Goal: Communication & Community: Answer question/provide support

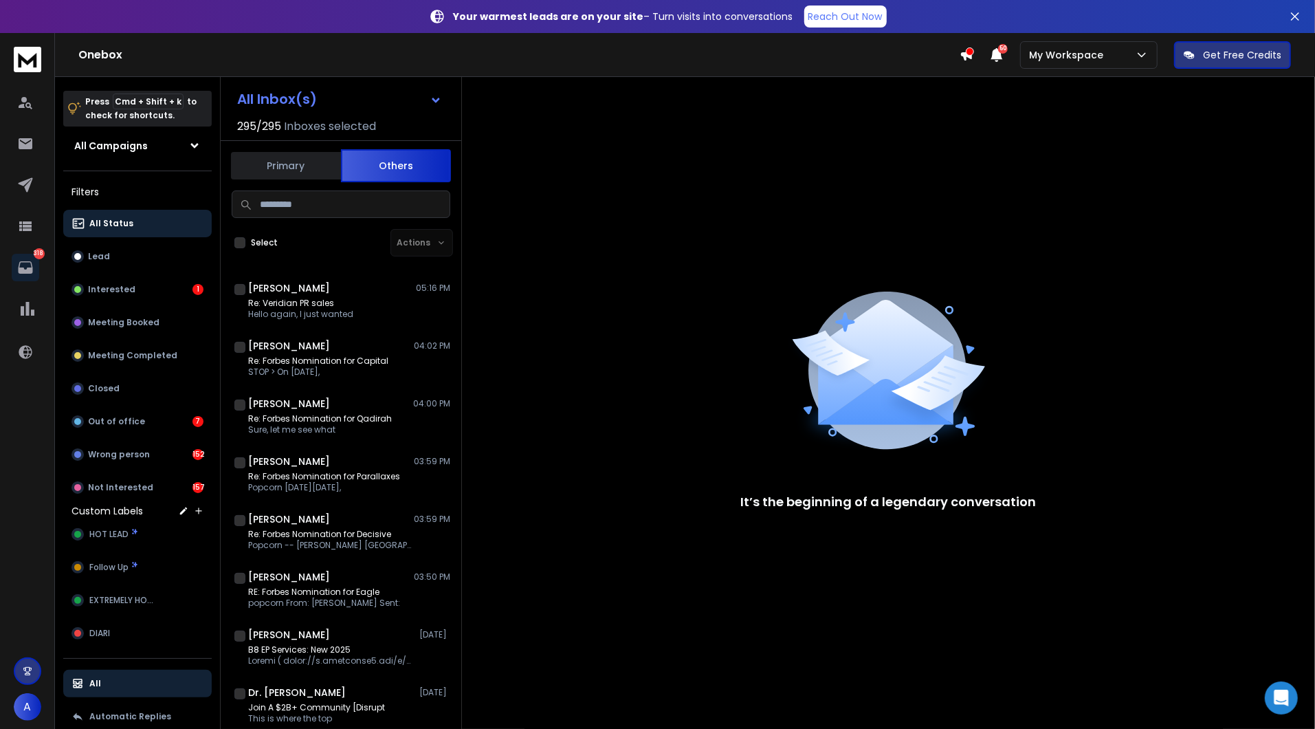
click at [268, 160] on button "Primary" at bounding box center [286, 166] width 110 height 30
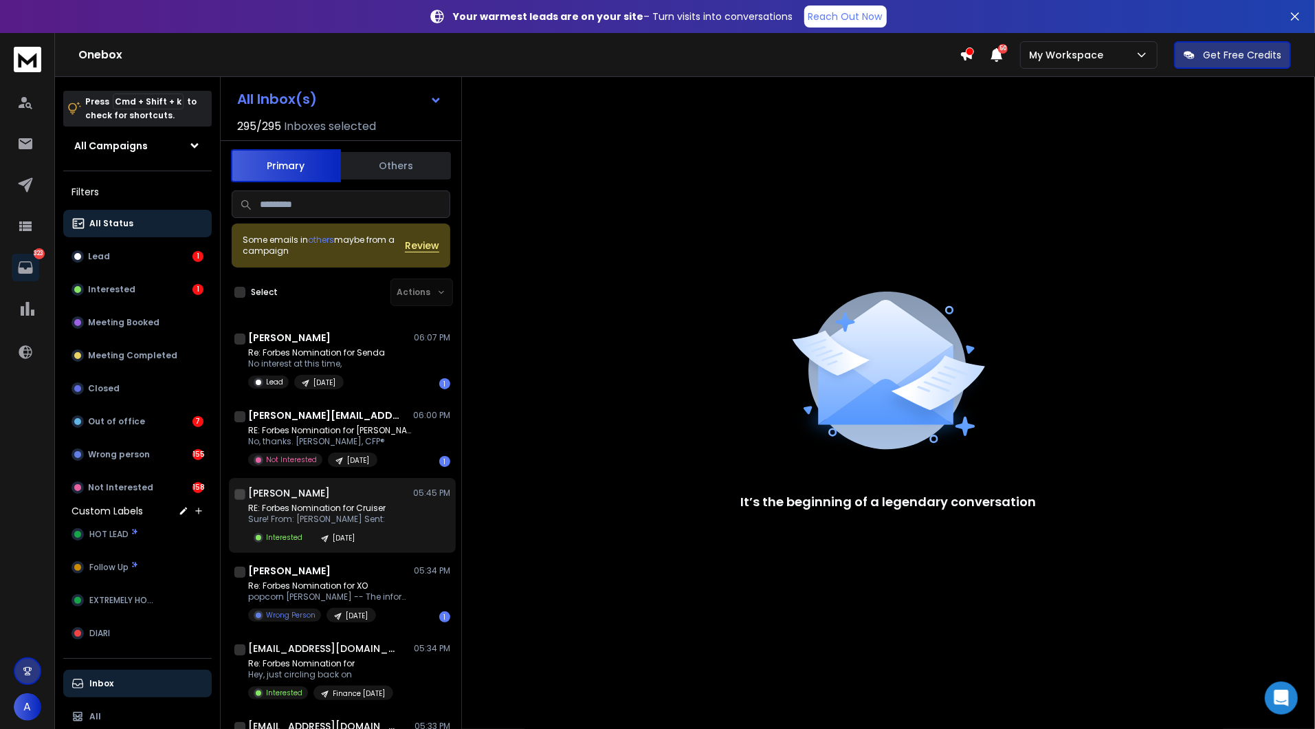
click at [364, 531] on div "RE: Forbes Nomination for Cruiser Sure! From: [PERSON_NAME] Sent: Interested [D…" at bounding box center [316, 523] width 137 height 42
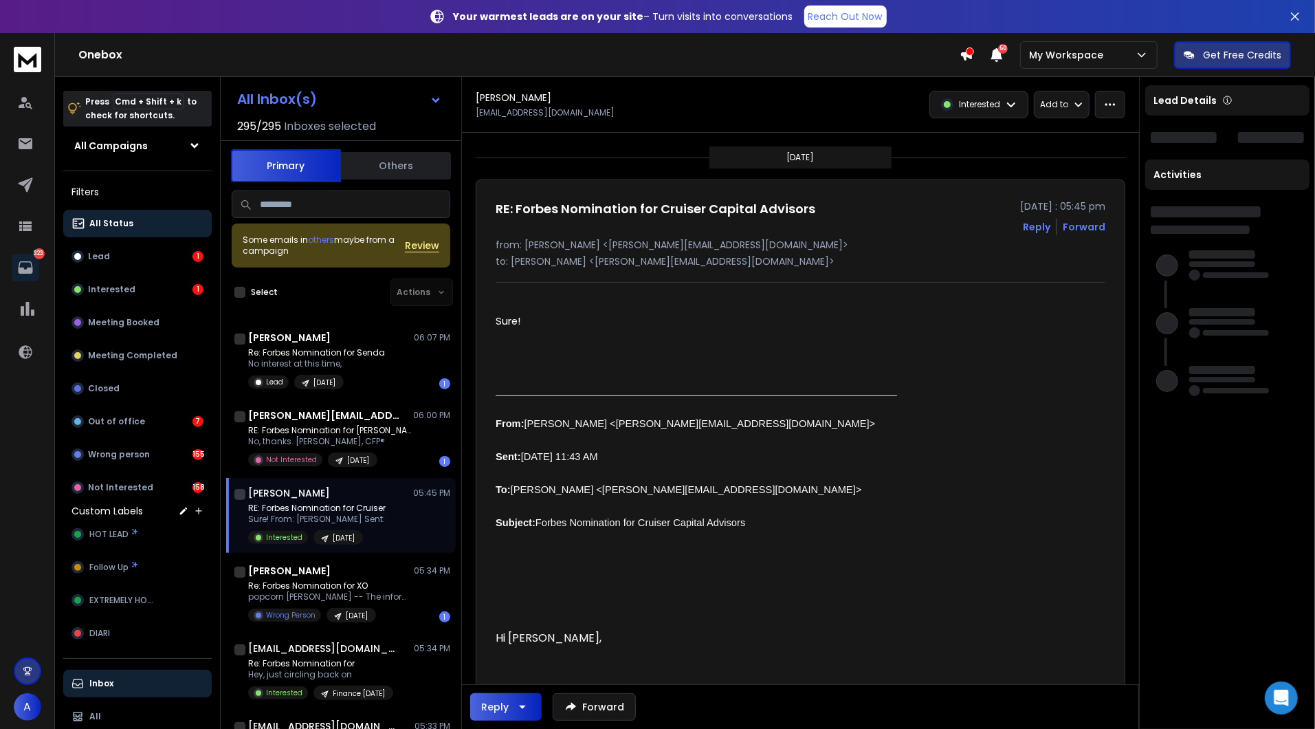
scroll to position [84, 0]
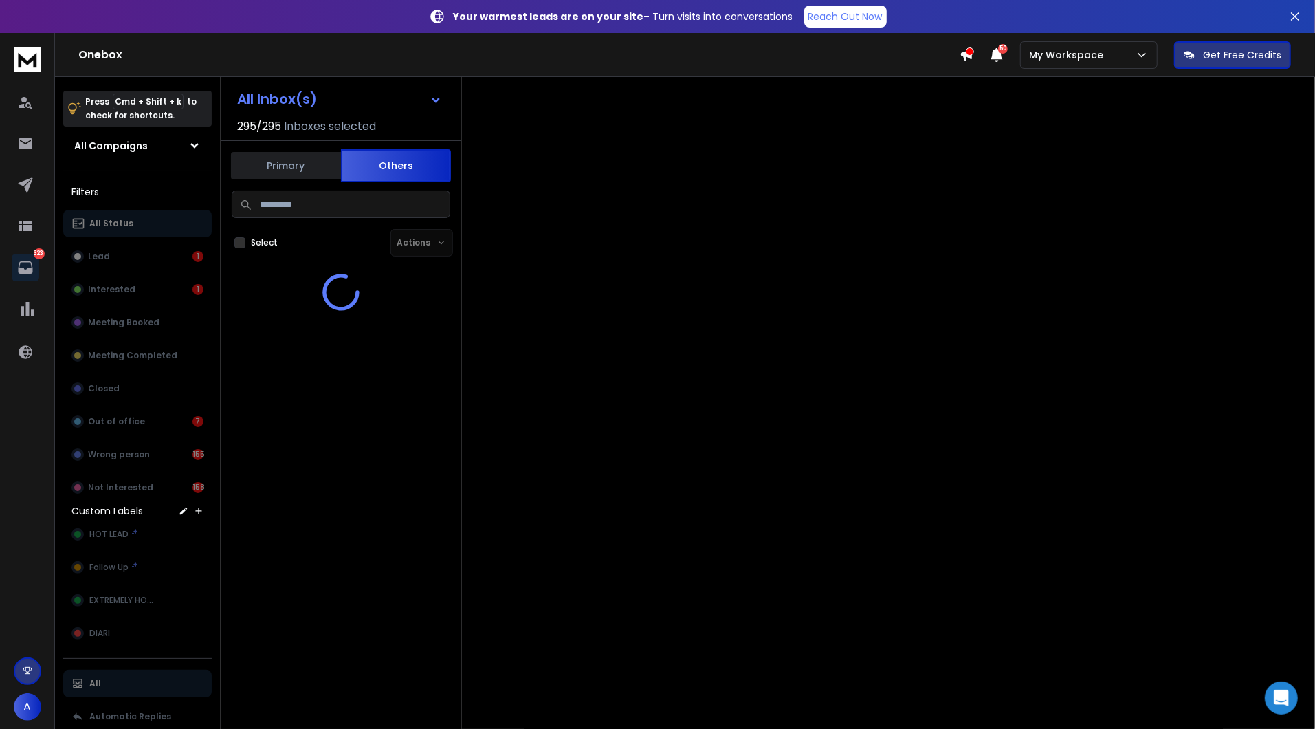
click at [432, 168] on button "Others" at bounding box center [396, 165] width 110 height 33
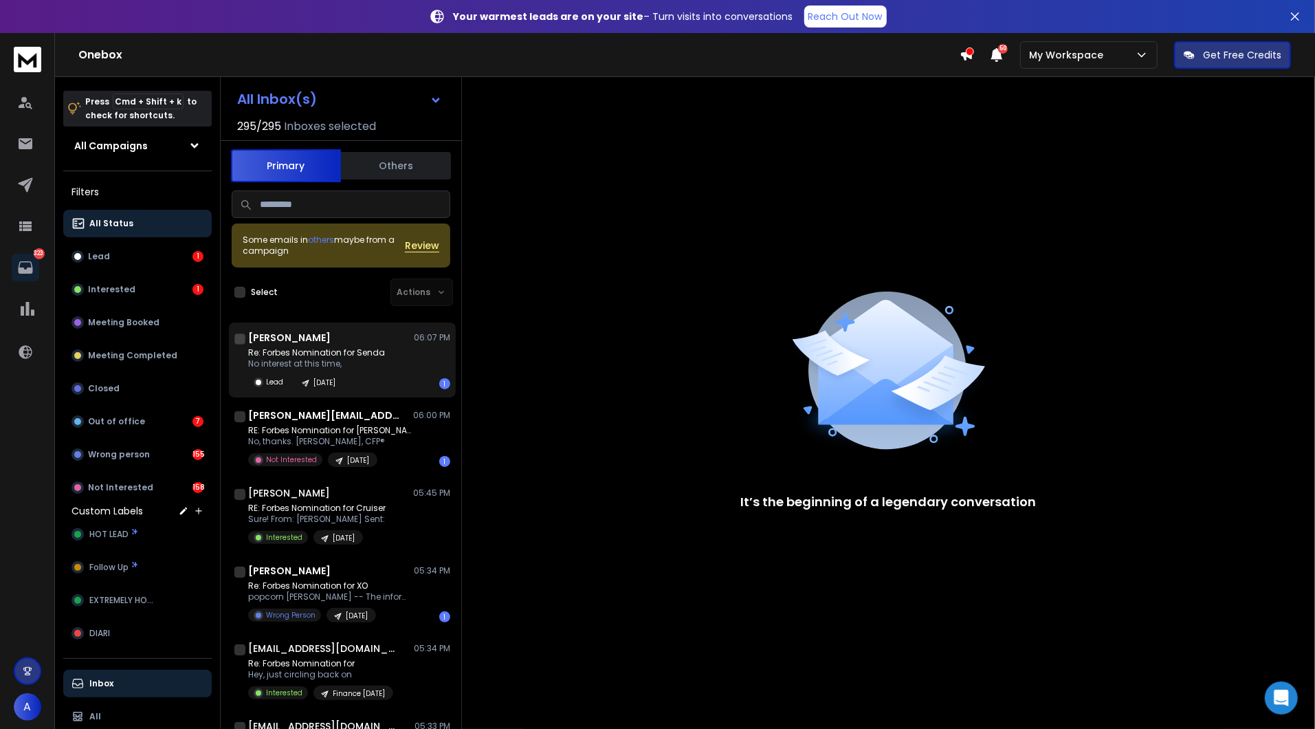
click at [371, 375] on div "Lead [DATE]" at bounding box center [316, 382] width 137 height 14
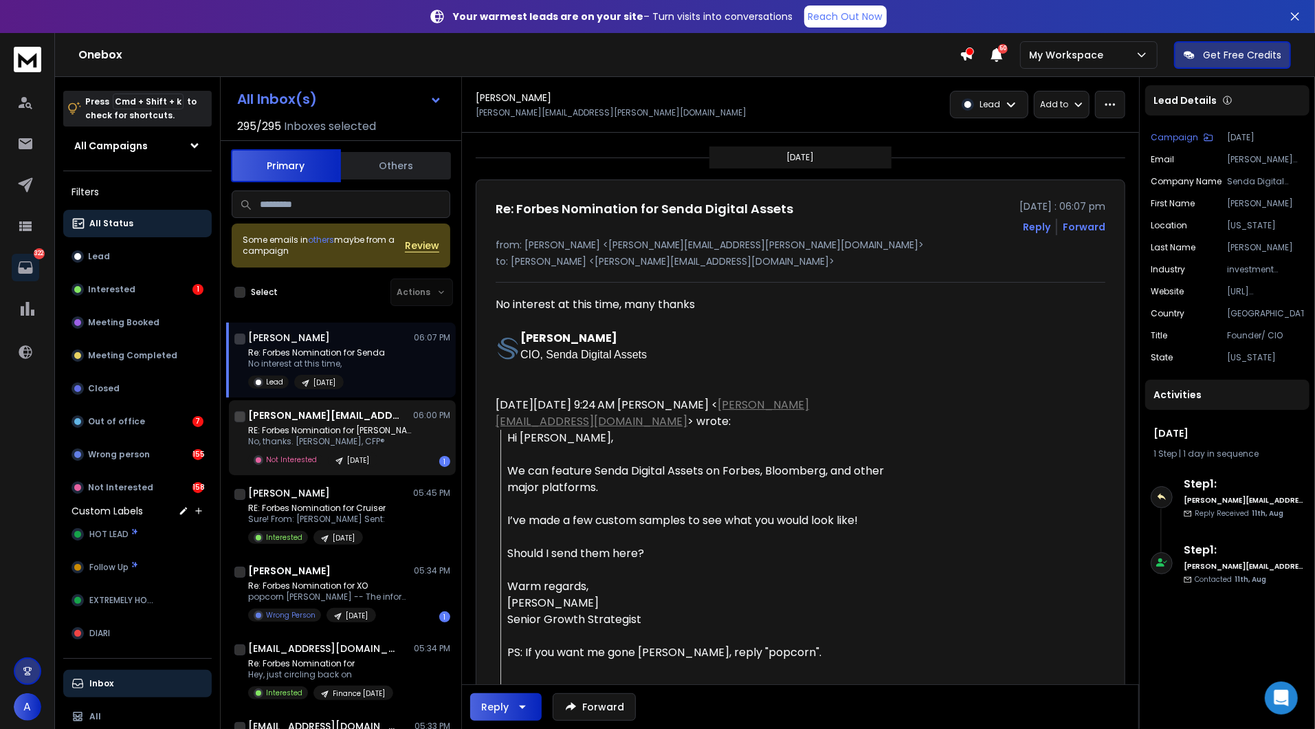
click at [404, 454] on div "RE: Forbes Nomination for [PERSON_NAME] No, thanks. [PERSON_NAME], CFP® Not Int…" at bounding box center [349, 446] width 202 height 42
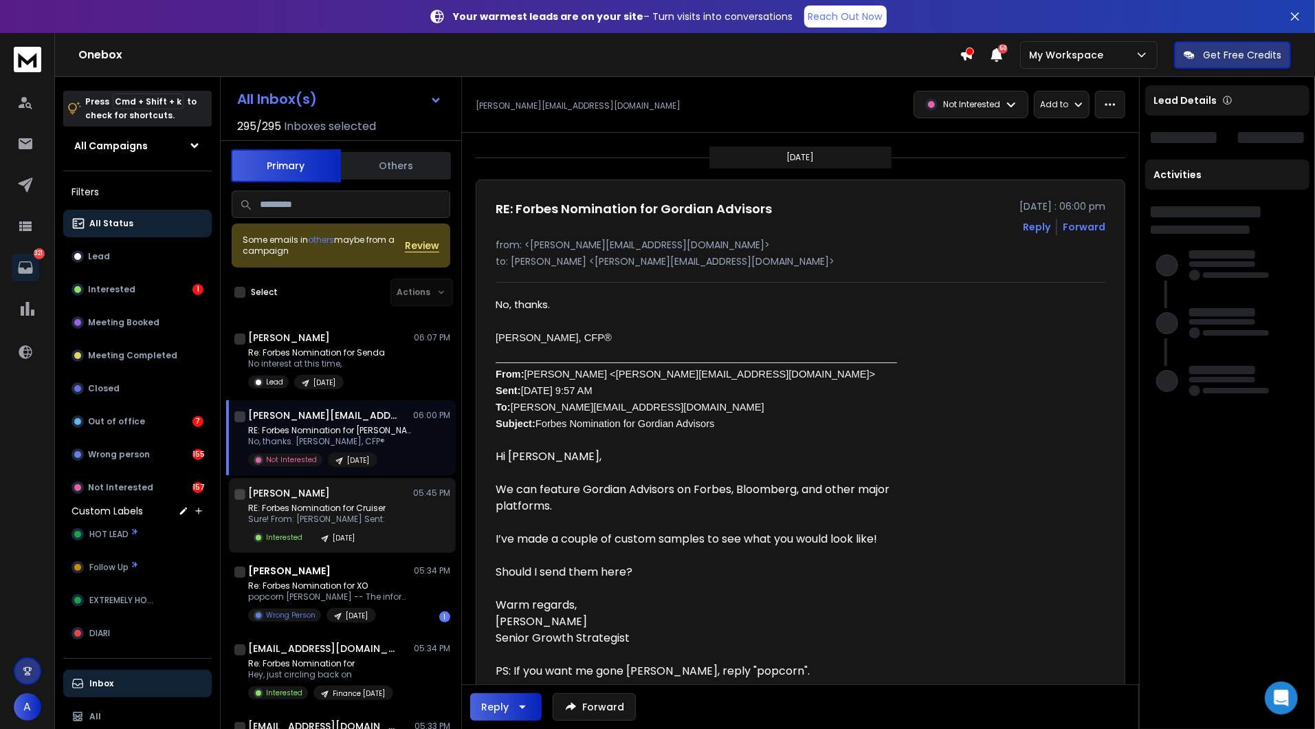
click at [390, 496] on div "[PERSON_NAME] 05:45 PM" at bounding box center [349, 493] width 202 height 14
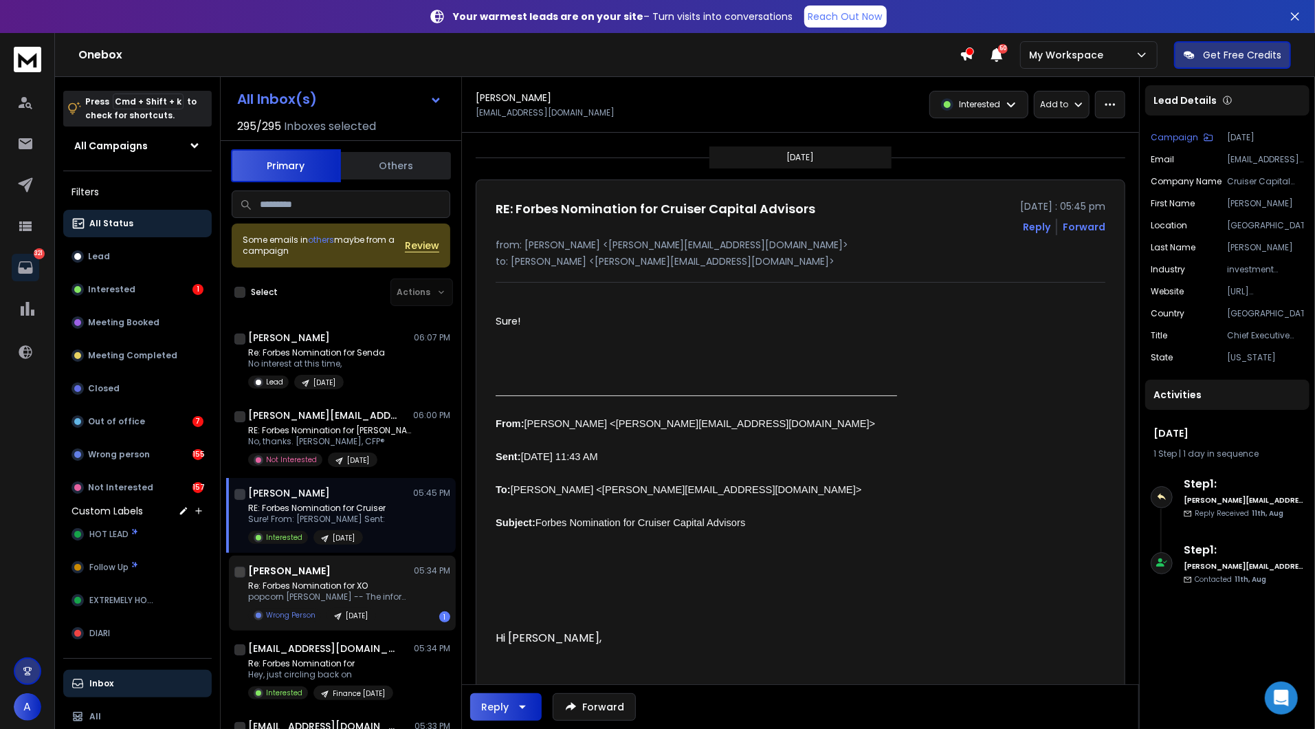
click at [388, 620] on div "Wrong Person [DATE]" at bounding box center [330, 615] width 165 height 14
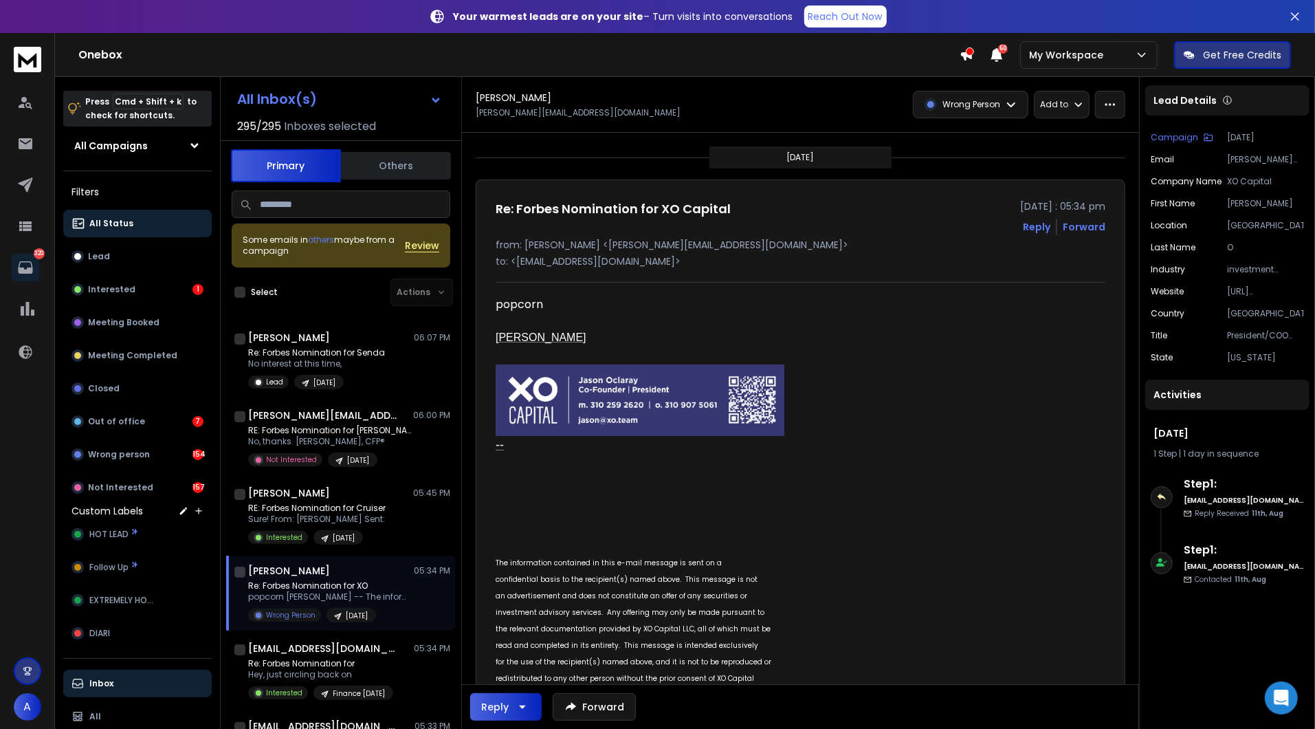
click at [120, 542] on button "HOT LEAD" at bounding box center [137, 533] width 148 height 27
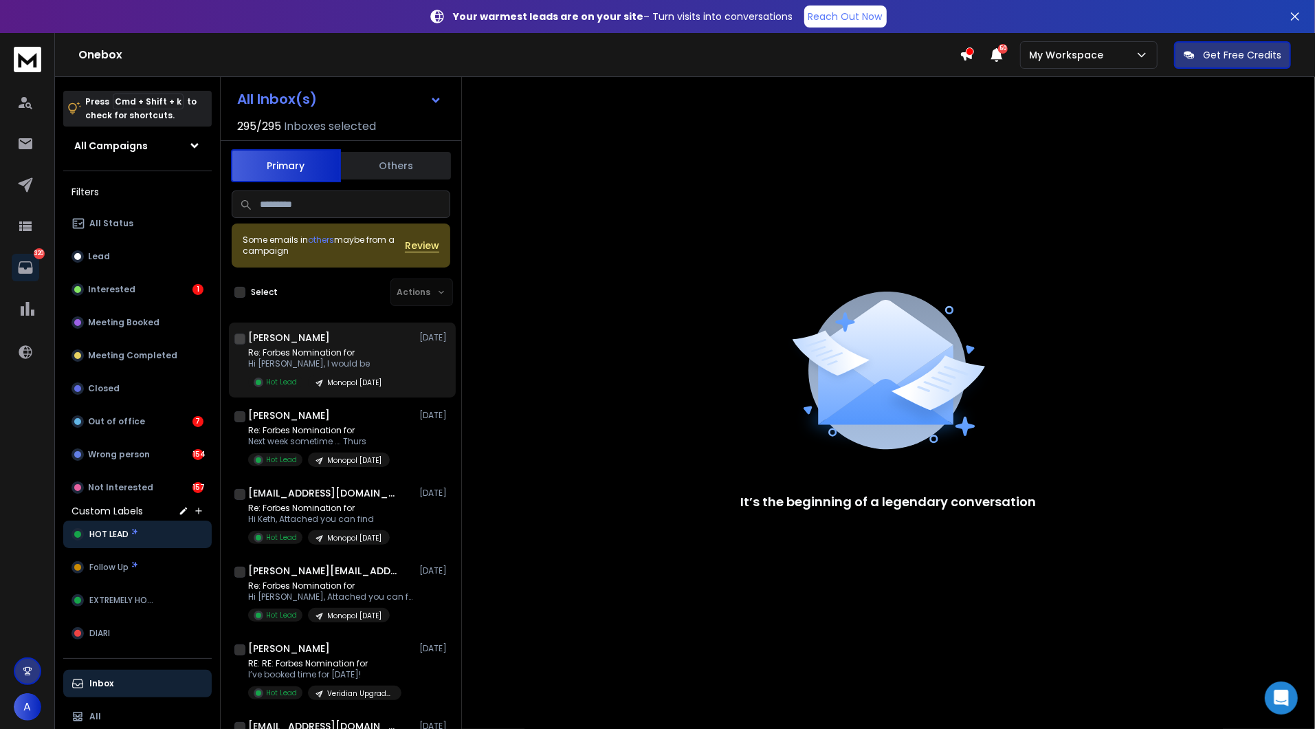
click at [388, 352] on p "Re: Forbes Nomination for" at bounding box center [319, 352] width 142 height 11
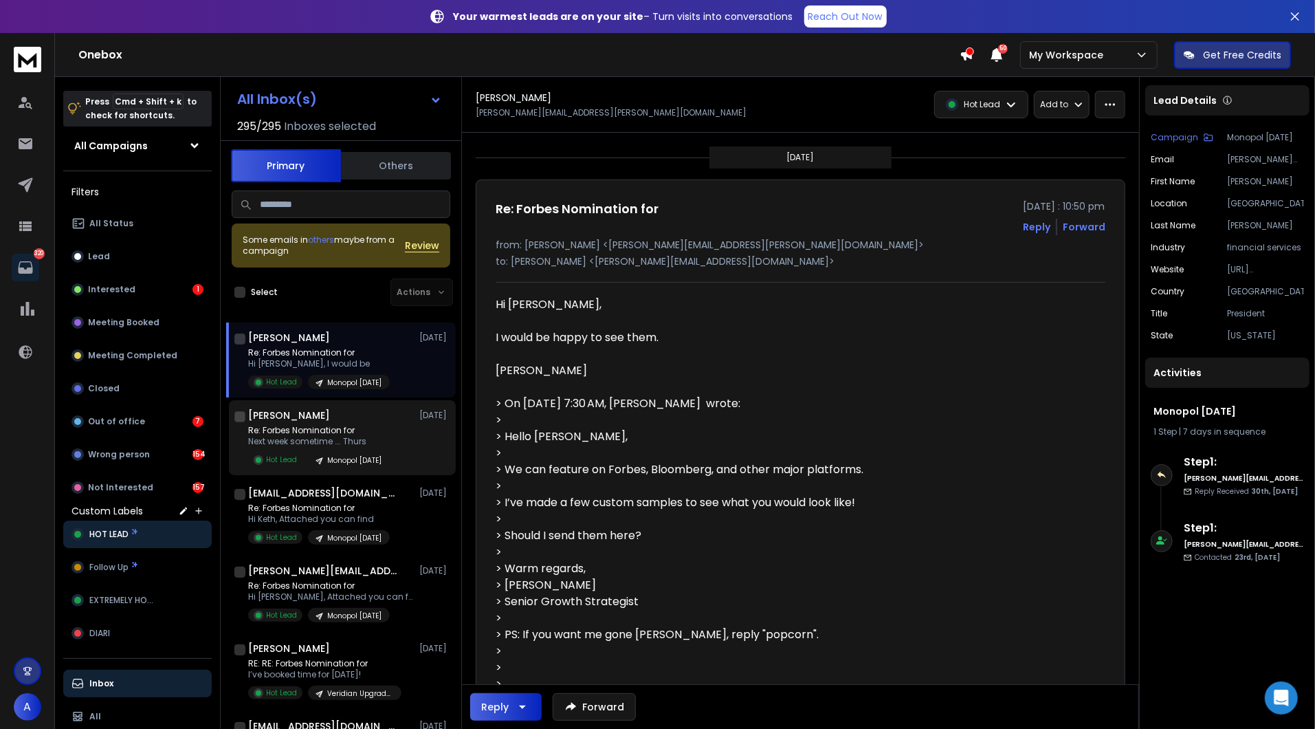
click at [364, 426] on p "Re: Forbes Nomination for" at bounding box center [319, 430] width 142 height 11
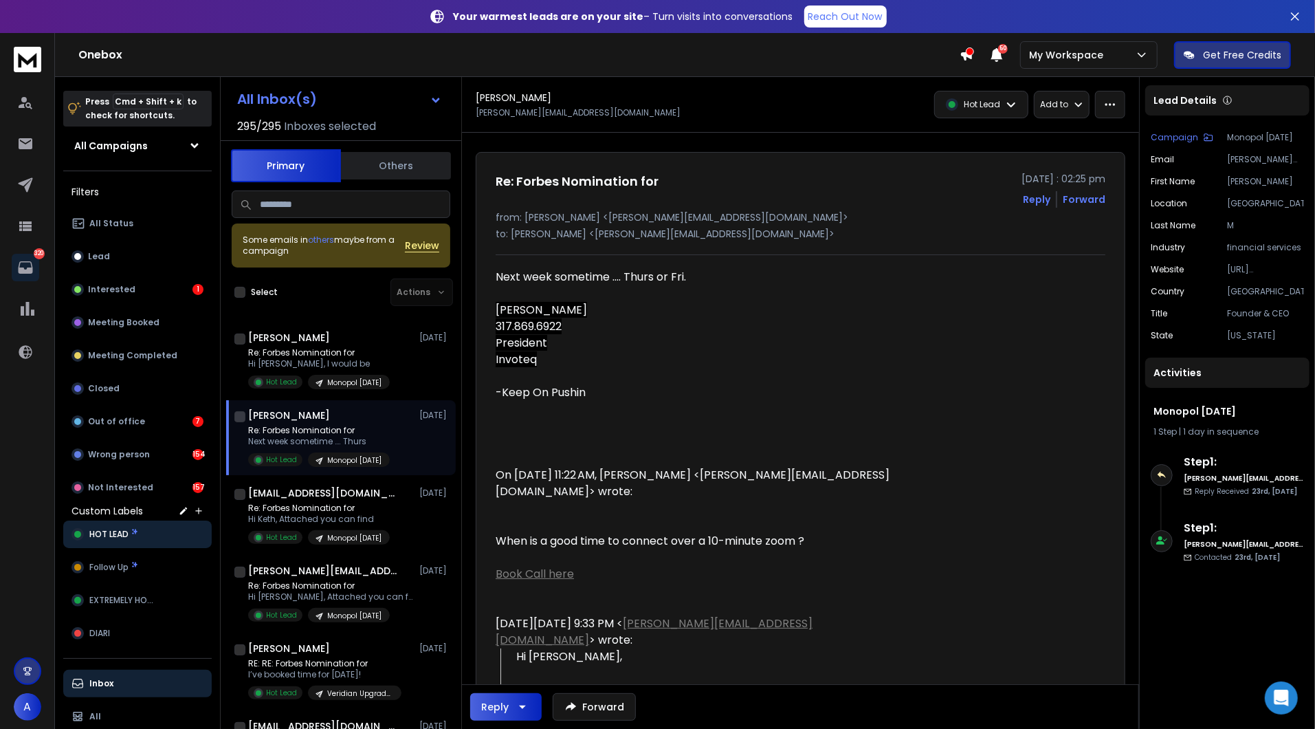
scroll to position [26, 0]
click at [512, 705] on div "Reply" at bounding box center [505, 706] width 49 height 16
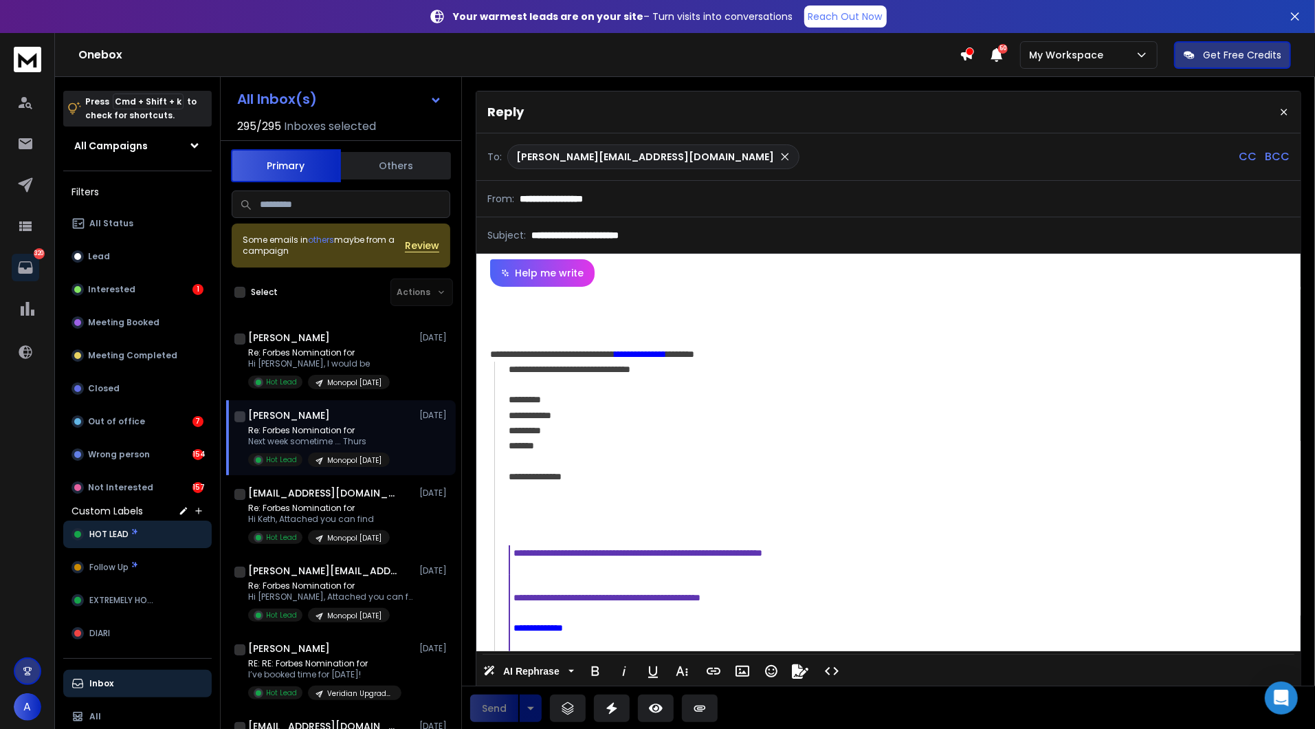
click at [655, 306] on div at bounding box center [888, 307] width 797 height 15
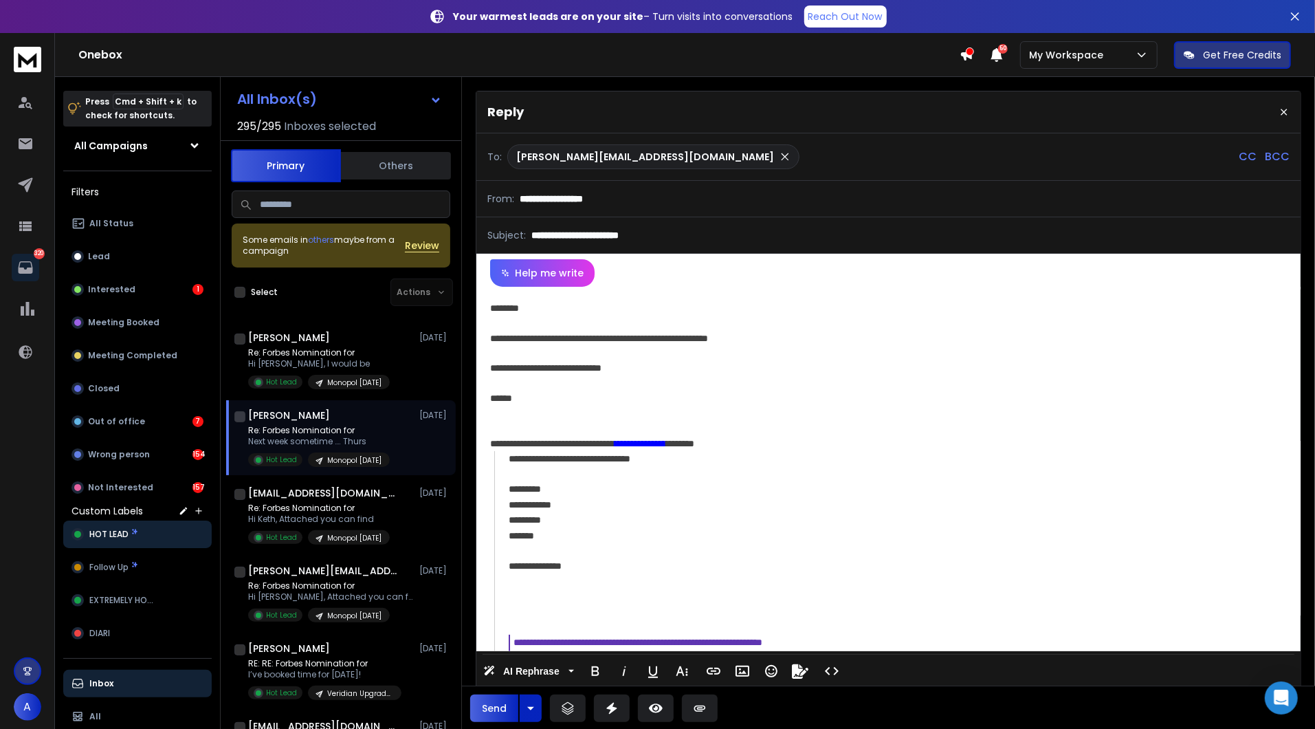
click at [504, 710] on button "Send" at bounding box center [494, 707] width 48 height 27
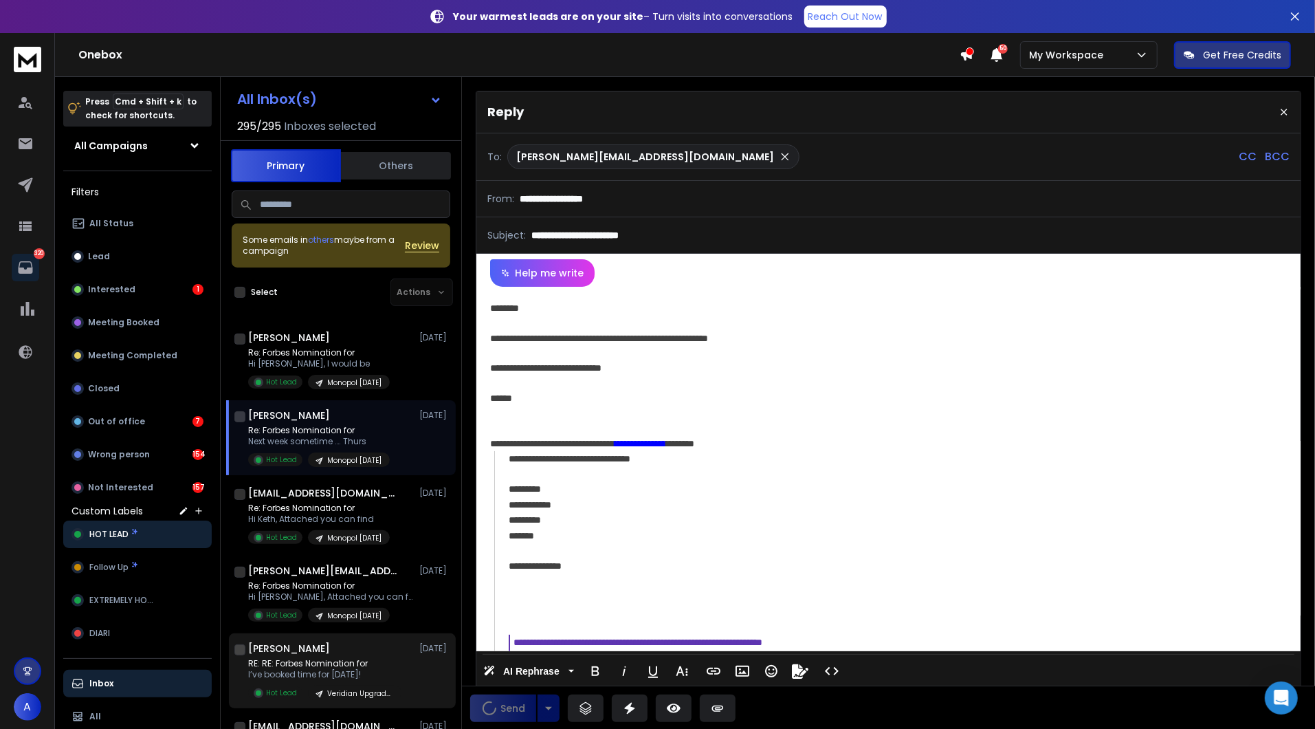
scroll to position [71, 0]
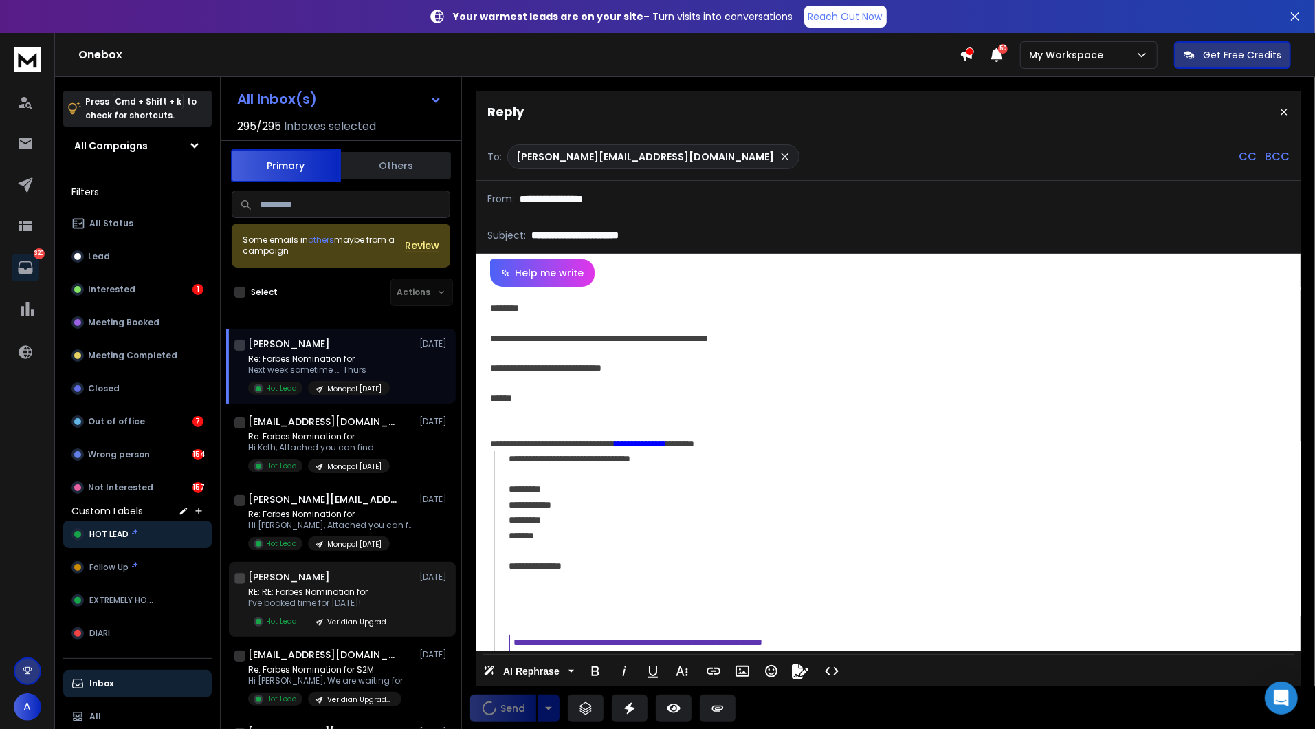
click at [386, 595] on p "RE: RE: Forbes Nomination for" at bounding box center [324, 591] width 153 height 11
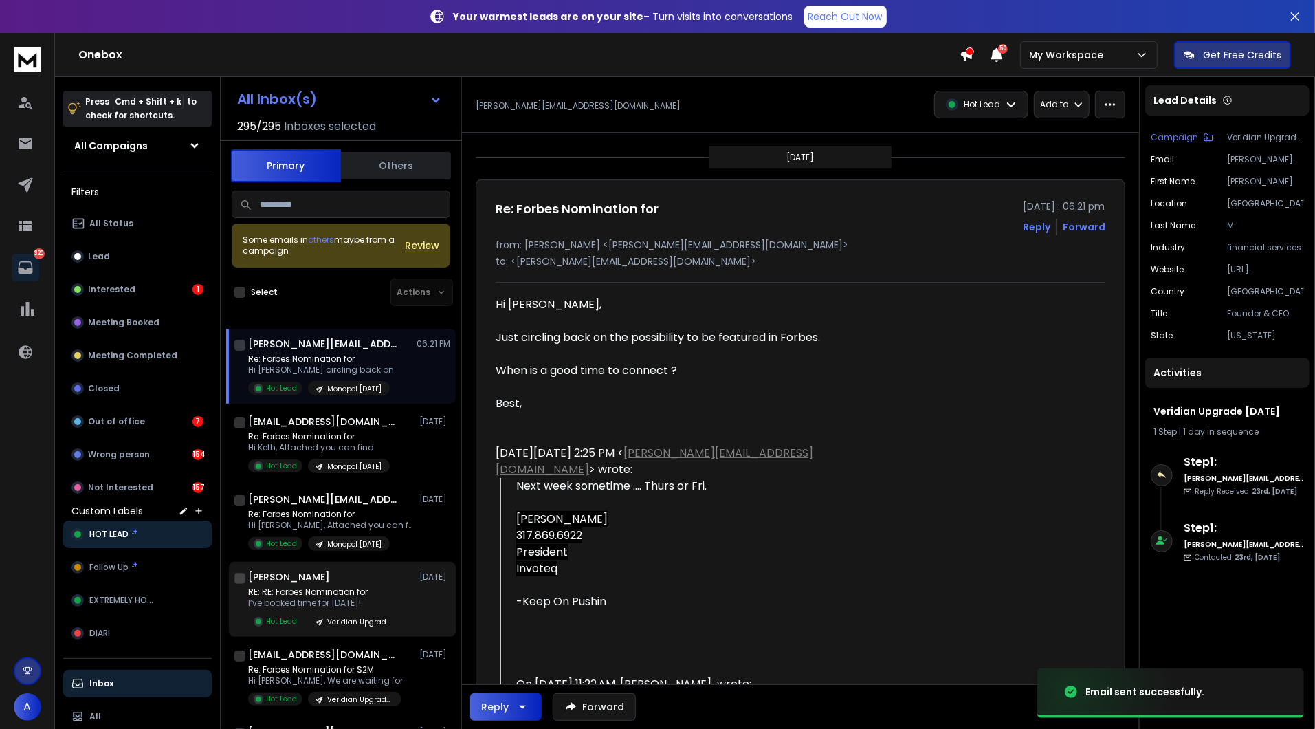
click at [359, 583] on div "[PERSON_NAME] [DATE]" at bounding box center [349, 577] width 202 height 14
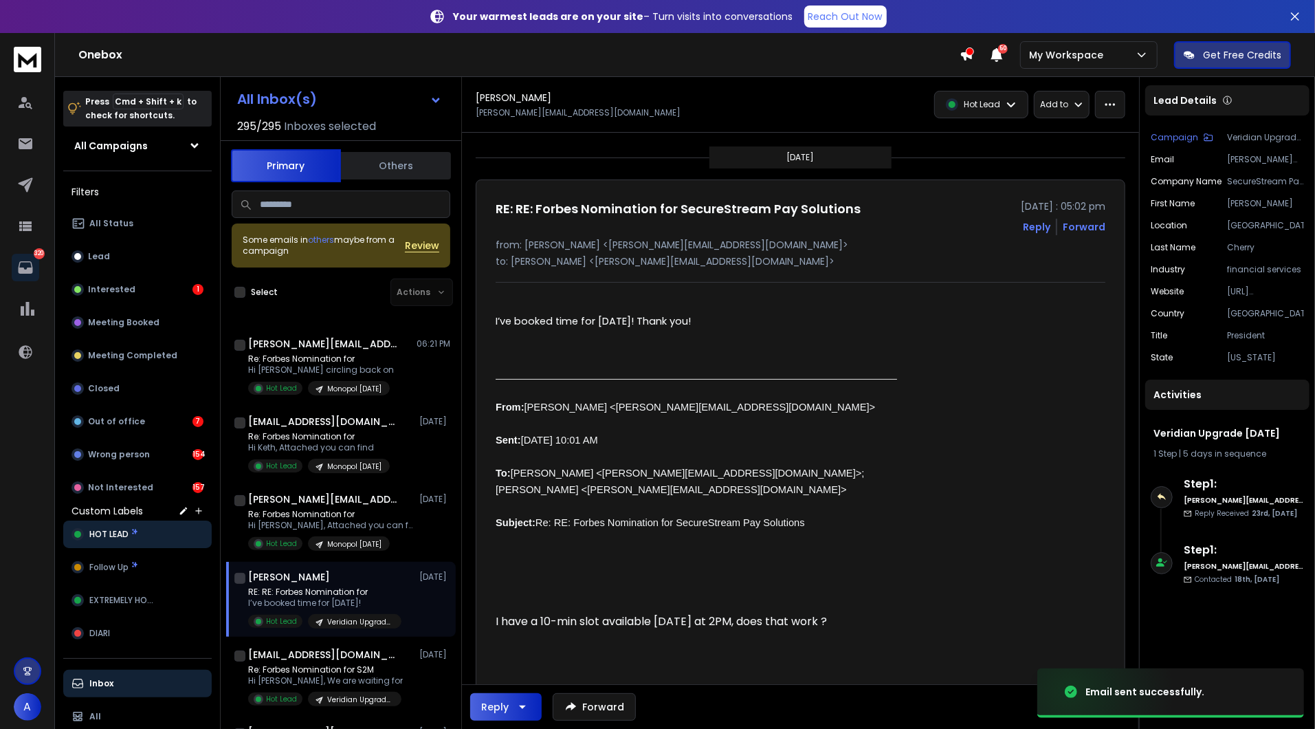
click at [489, 694] on button "Reply" at bounding box center [505, 706] width 71 height 27
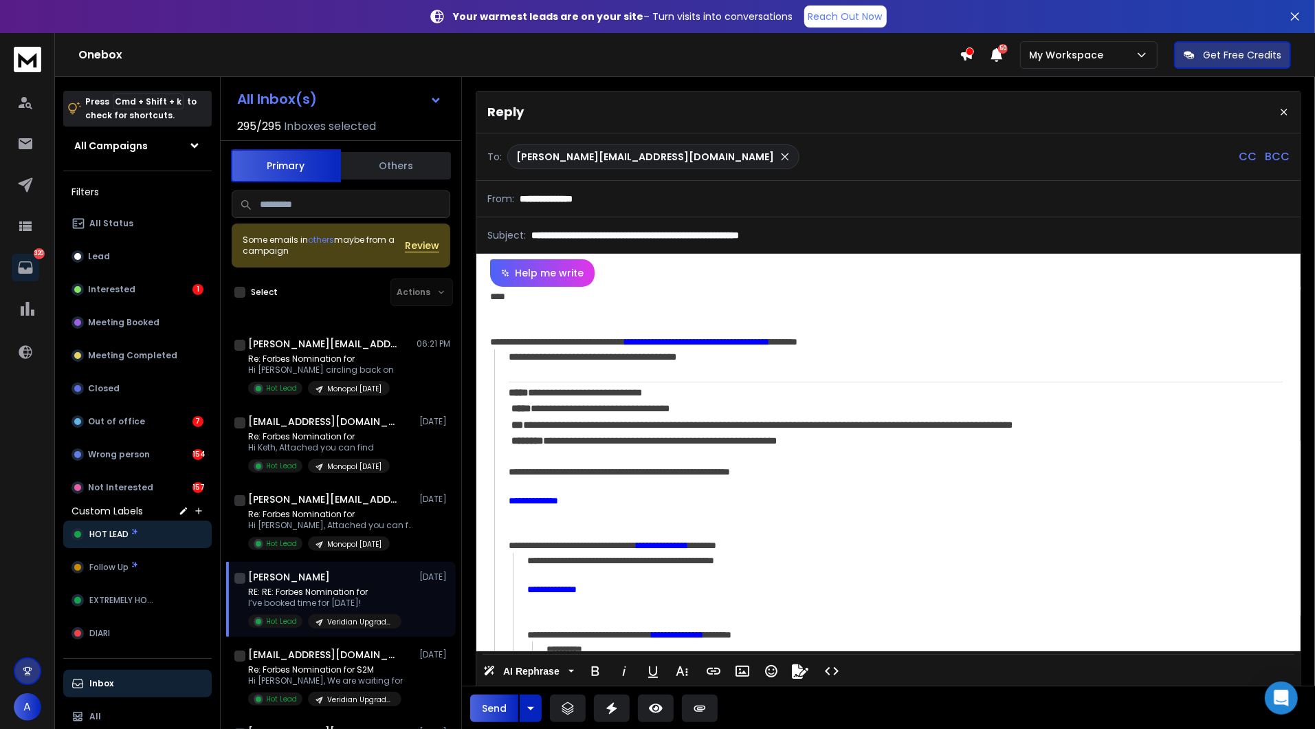
scroll to position [0, 0]
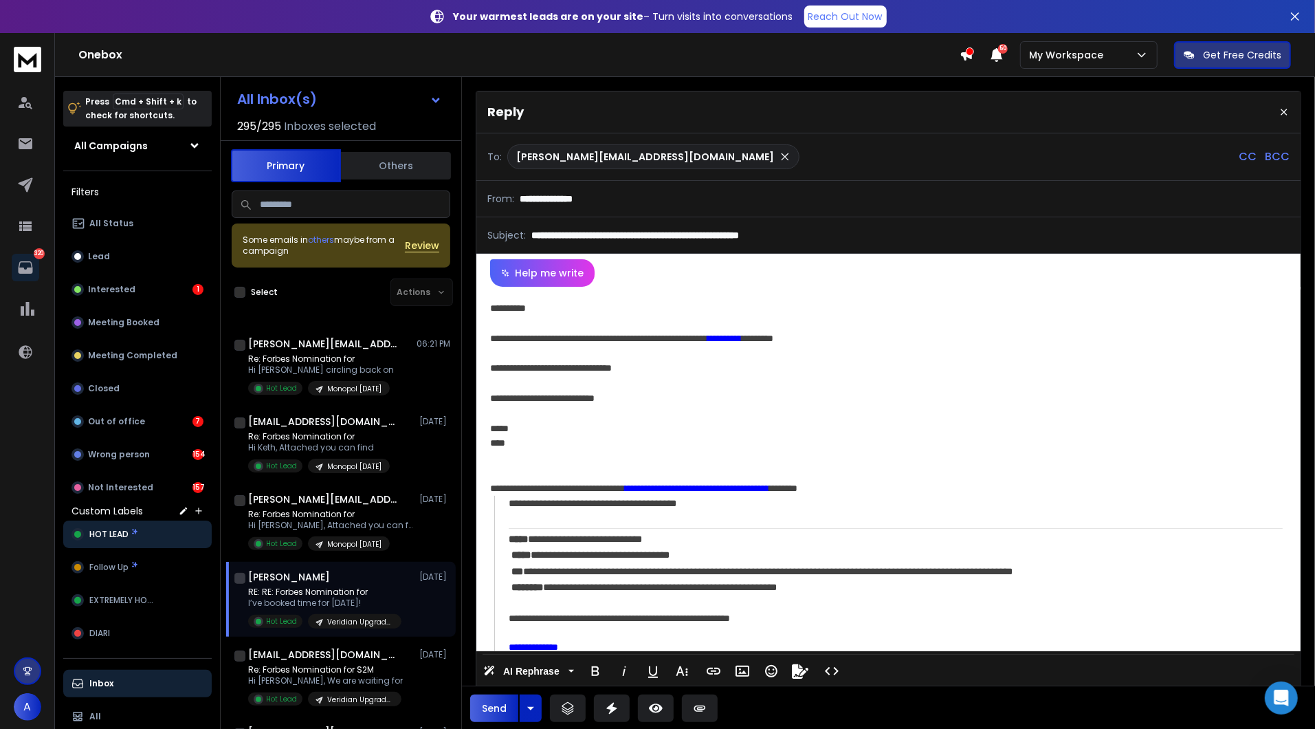
click at [647, 401] on div "**********" at bounding box center [886, 397] width 792 height 14
click at [620, 394] on div at bounding box center [886, 397] width 792 height 14
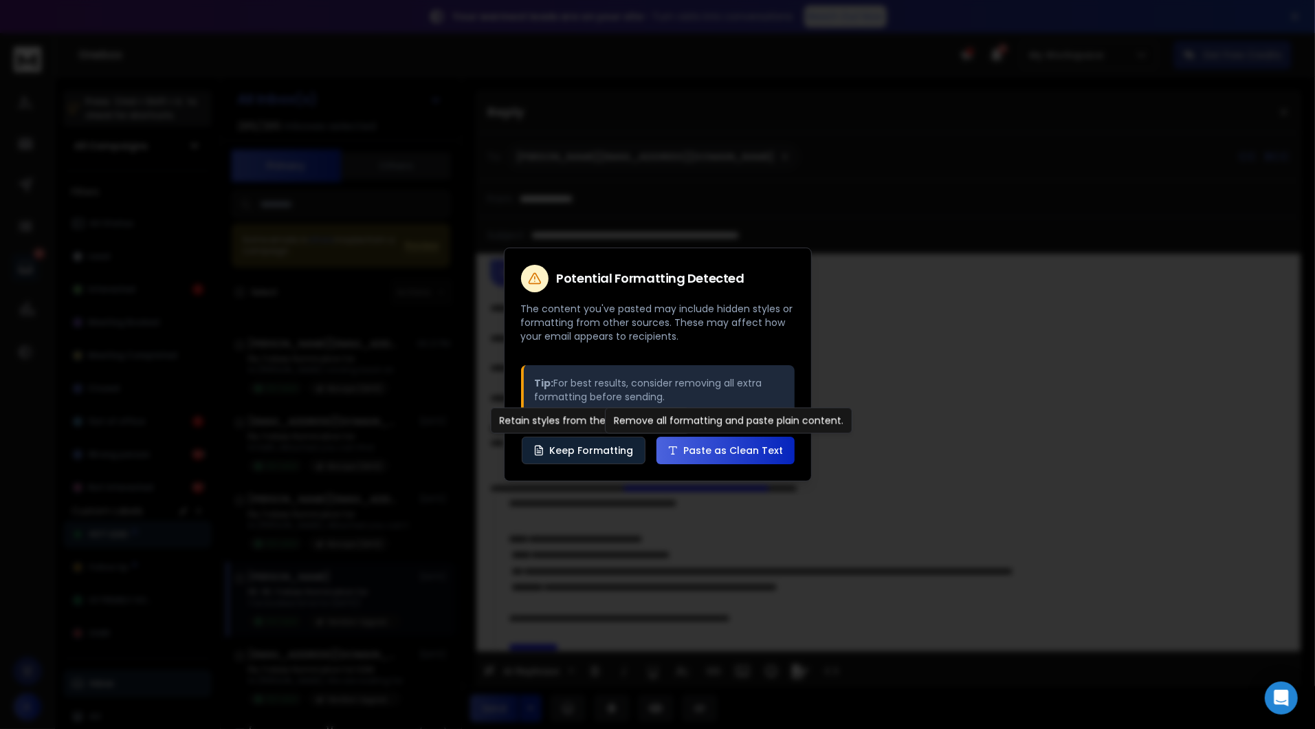
click at [630, 454] on button "Keep Formatting" at bounding box center [584, 449] width 124 height 27
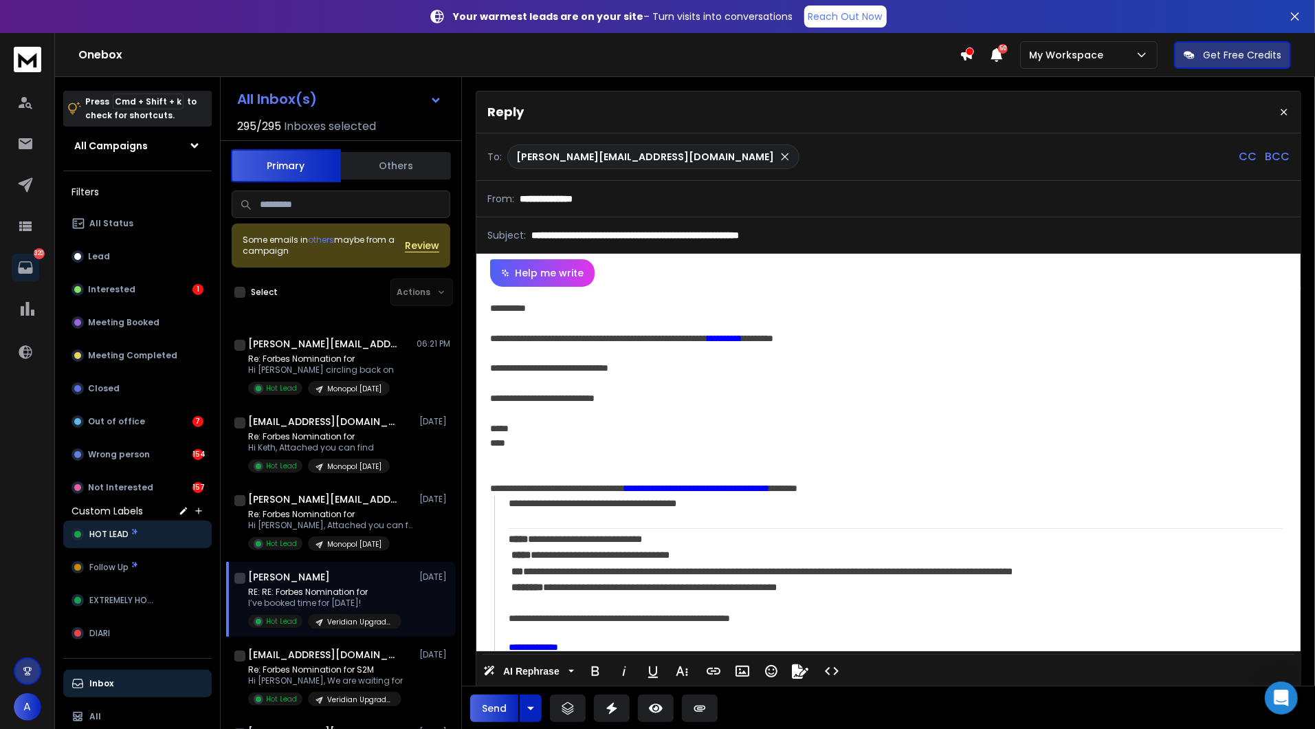
click at [694, 377] on div at bounding box center [886, 382] width 792 height 15
click at [683, 405] on div "**********" at bounding box center [886, 397] width 792 height 14
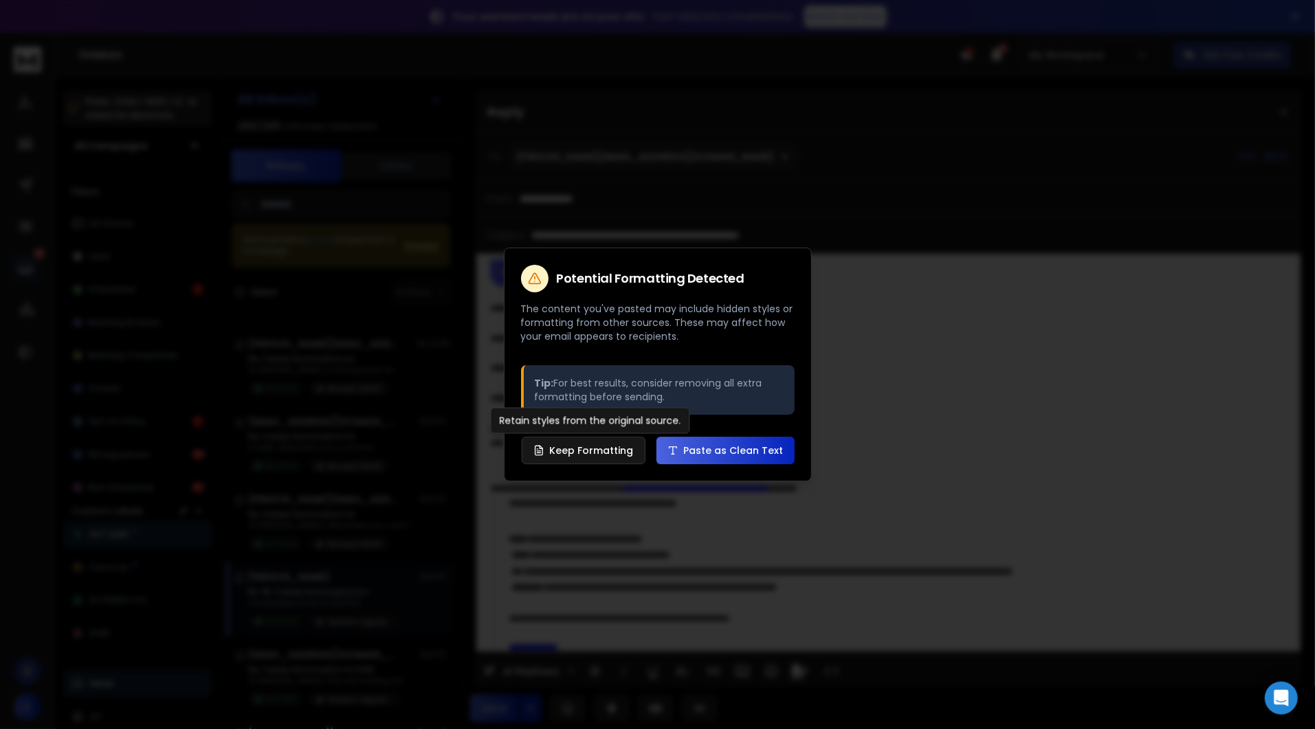
click at [716, 445] on button "Paste as Clean Text" at bounding box center [725, 449] width 138 height 27
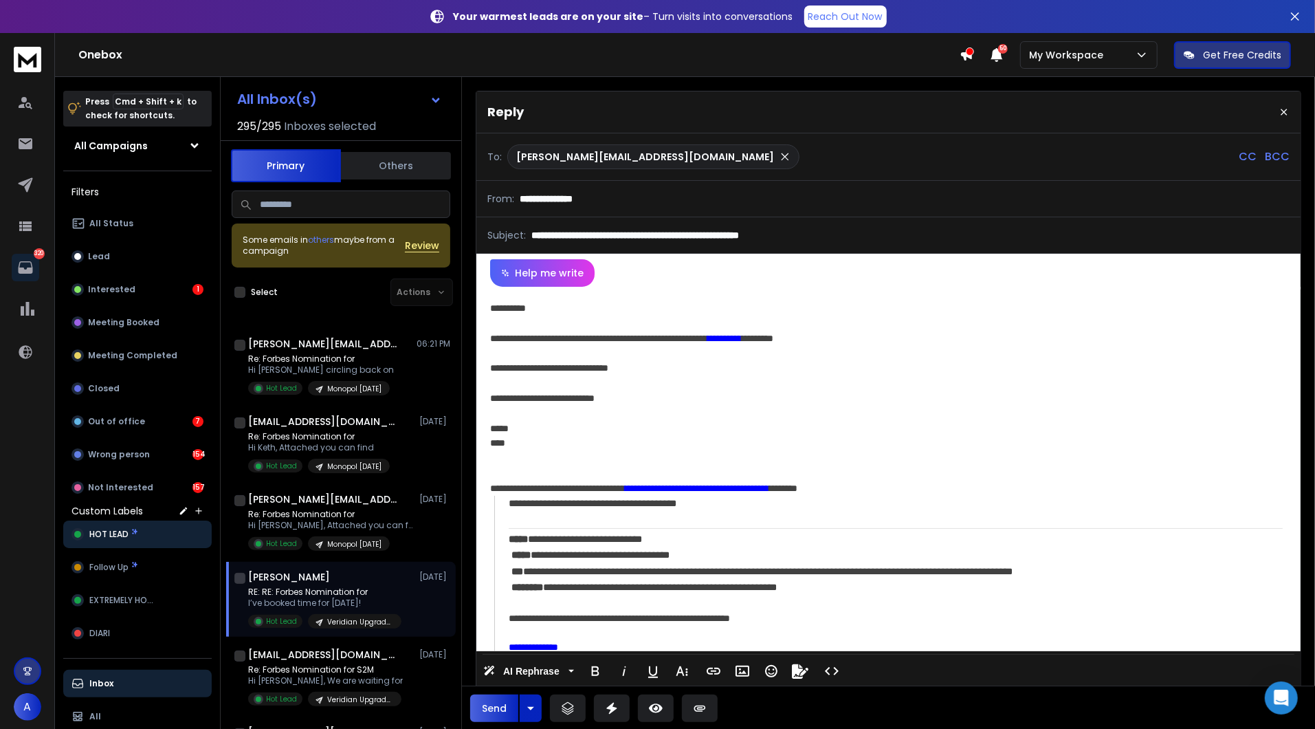
click at [738, 386] on div at bounding box center [886, 382] width 792 height 15
click at [702, 401] on div "**********" at bounding box center [886, 397] width 792 height 14
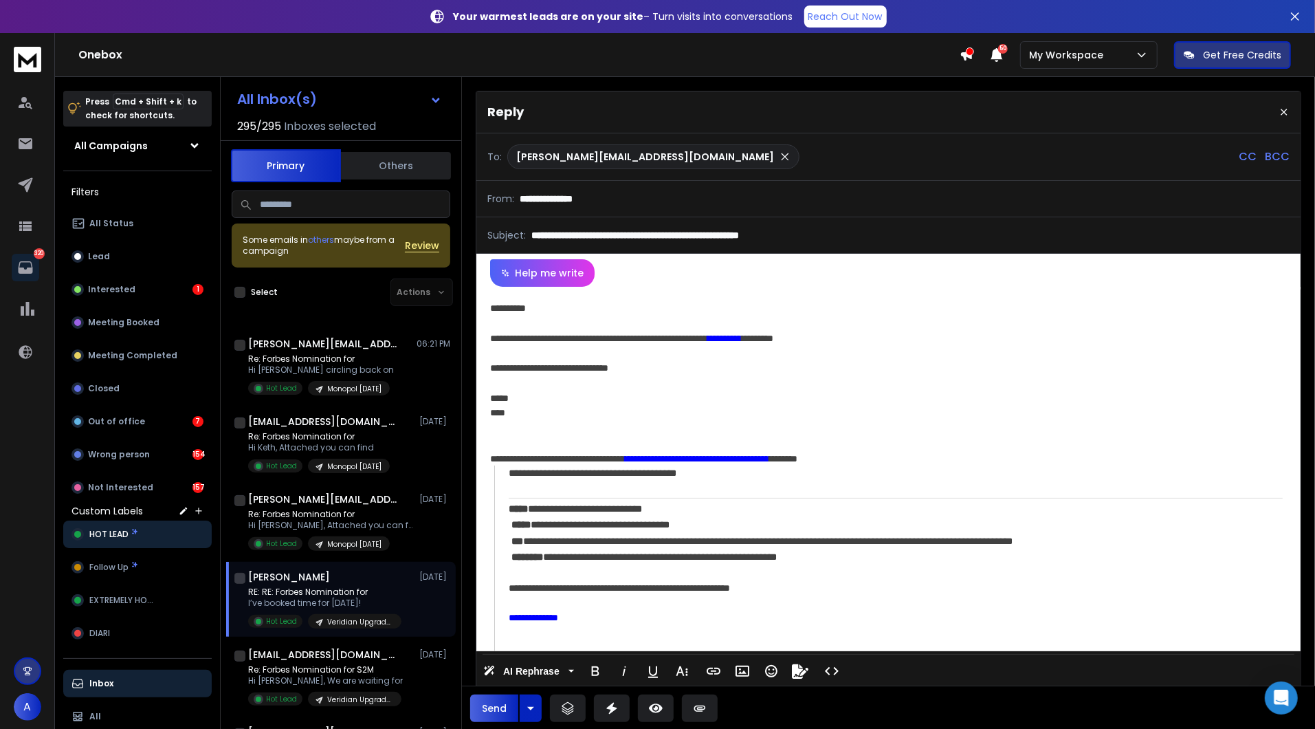
click at [496, 704] on button "Send" at bounding box center [494, 707] width 48 height 27
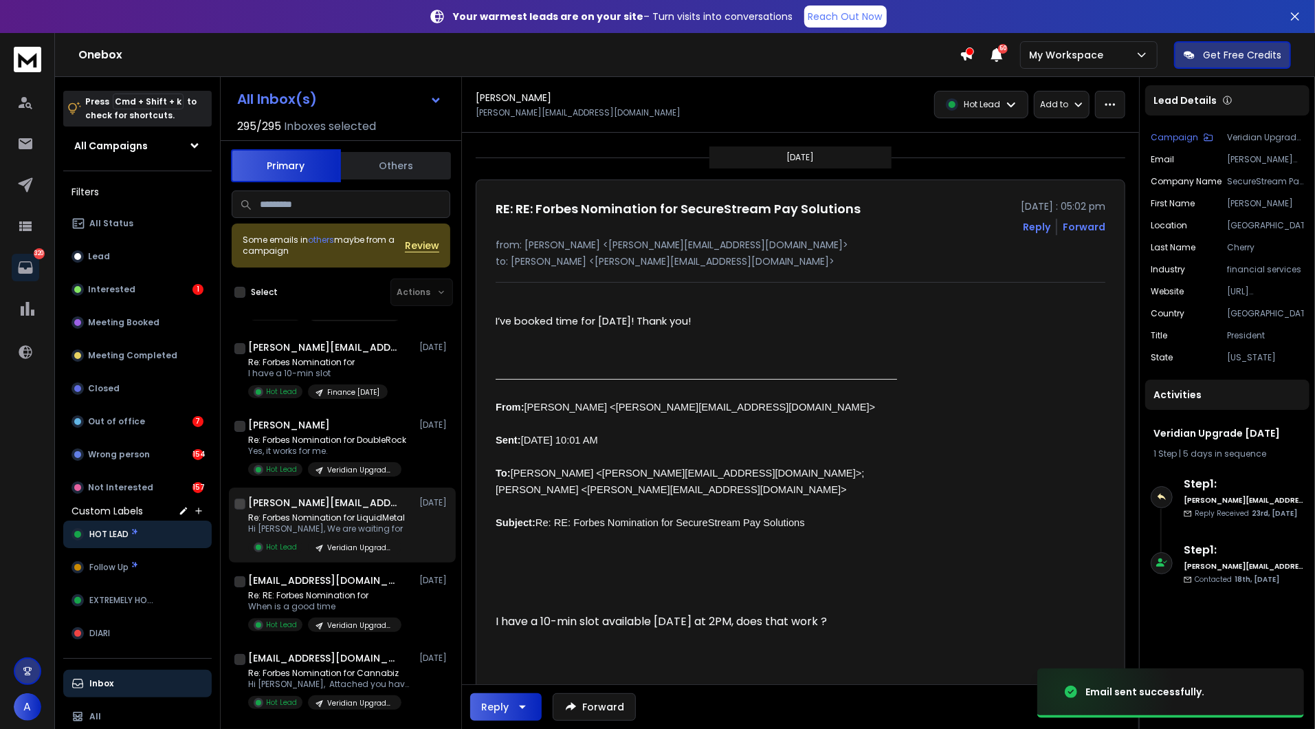
scroll to position [457, 0]
click at [386, 548] on div "Re: Forbes Nomination for LiquidMetal Hi [PERSON_NAME], We are waiting for Hot …" at bounding box center [326, 532] width 157 height 42
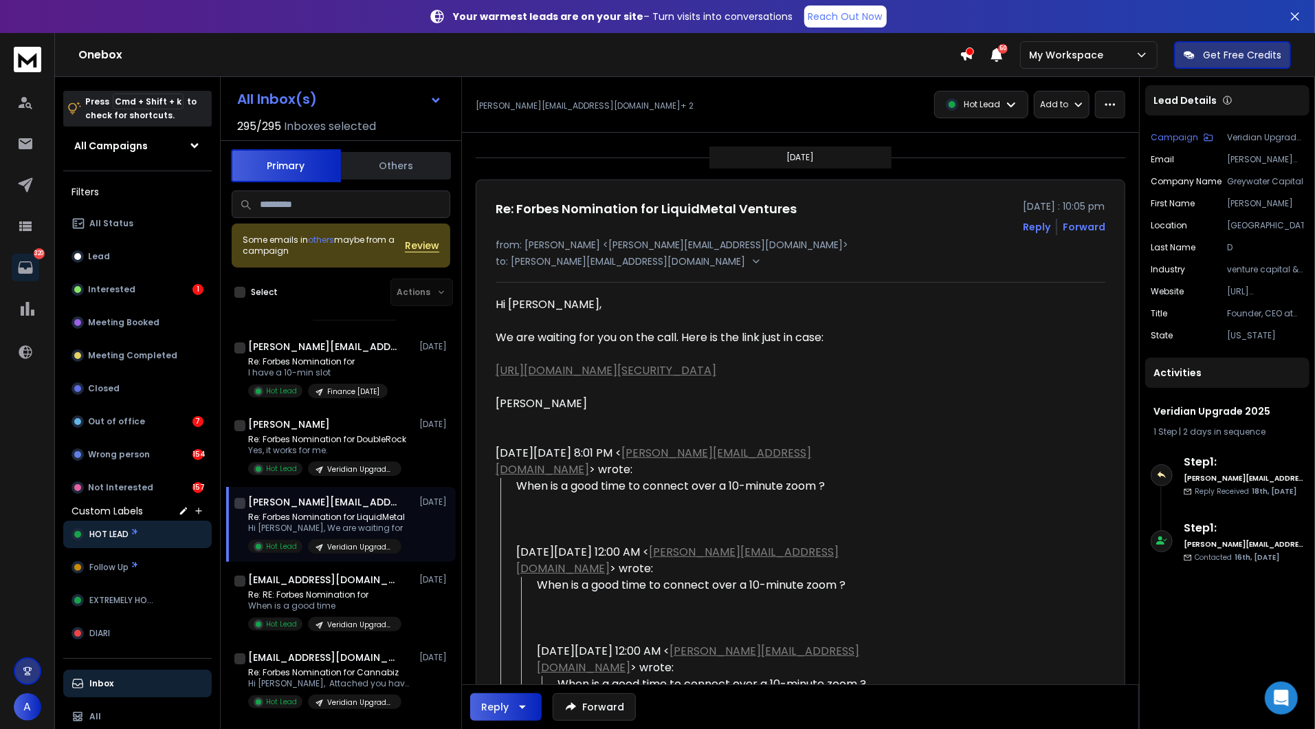
scroll to position [775, 0]
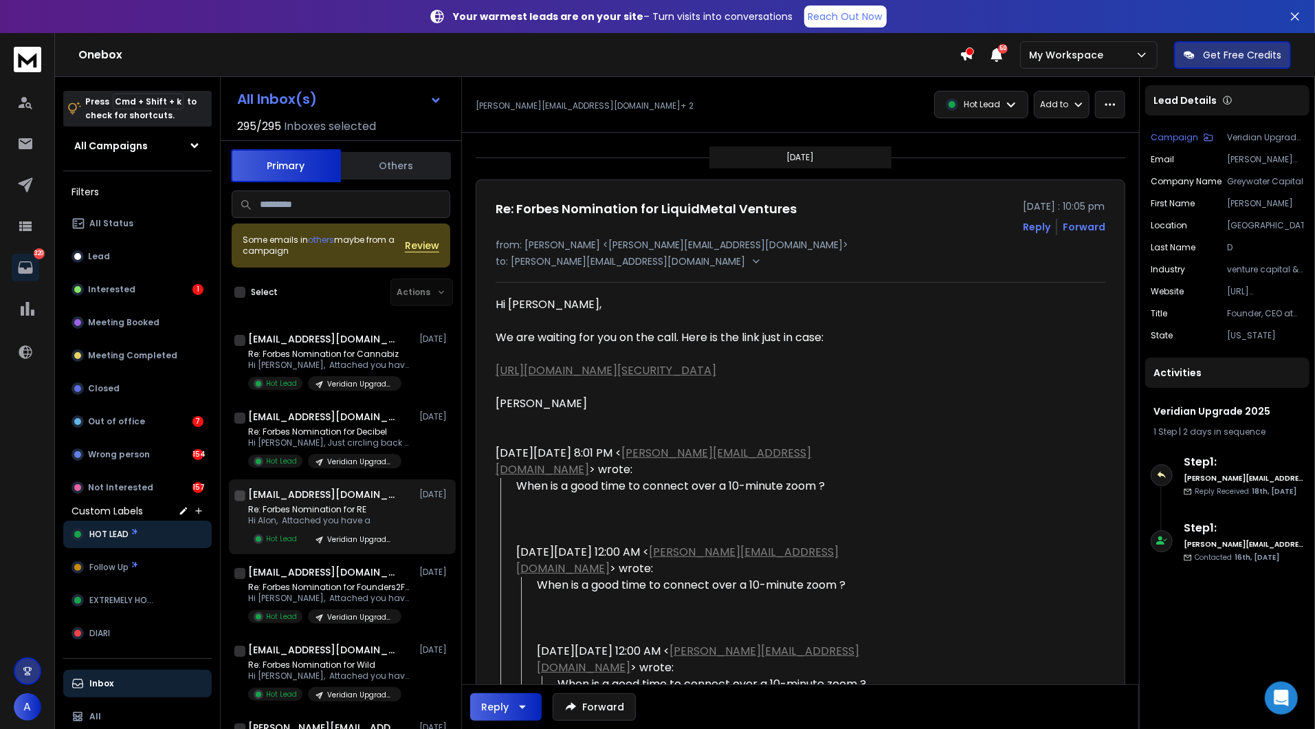
click at [388, 515] on p "Re: Forbes Nomination for RE" at bounding box center [324, 509] width 153 height 11
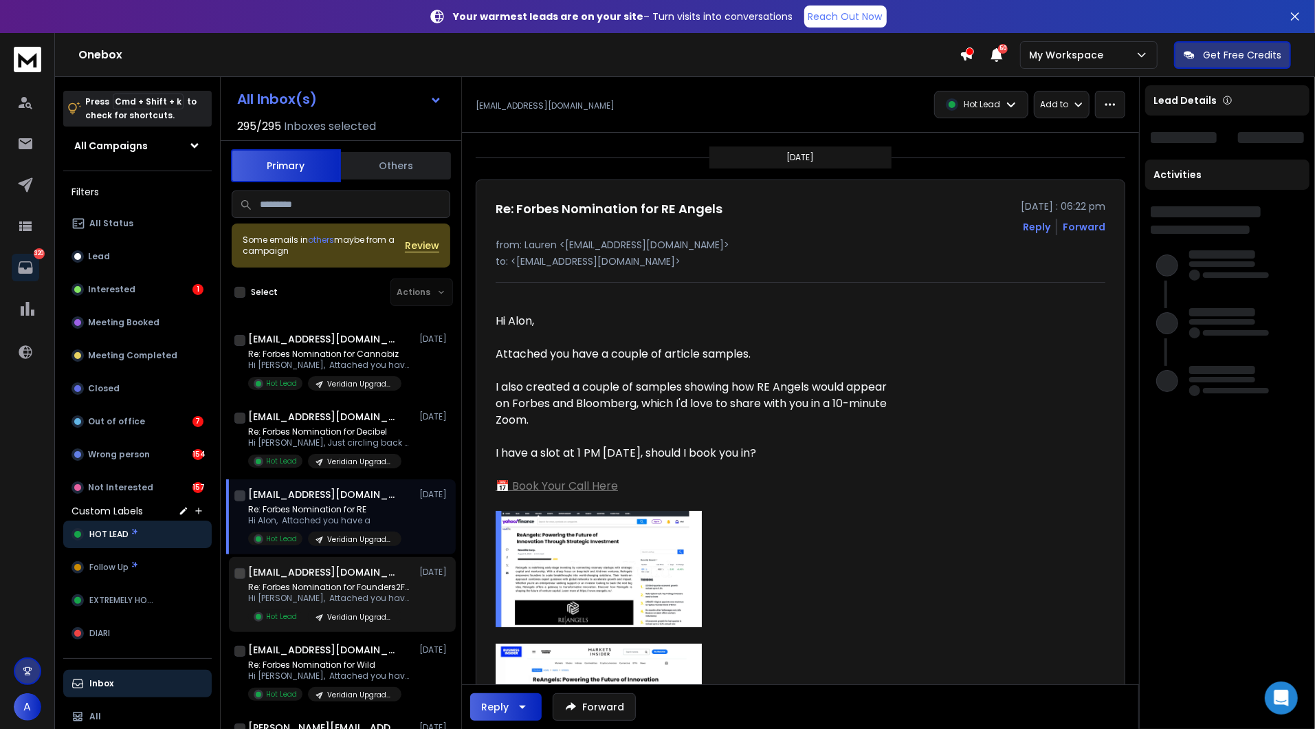
click at [385, 592] on p "Re: Forbes Nomination for Founders2Founders" at bounding box center [330, 586] width 165 height 11
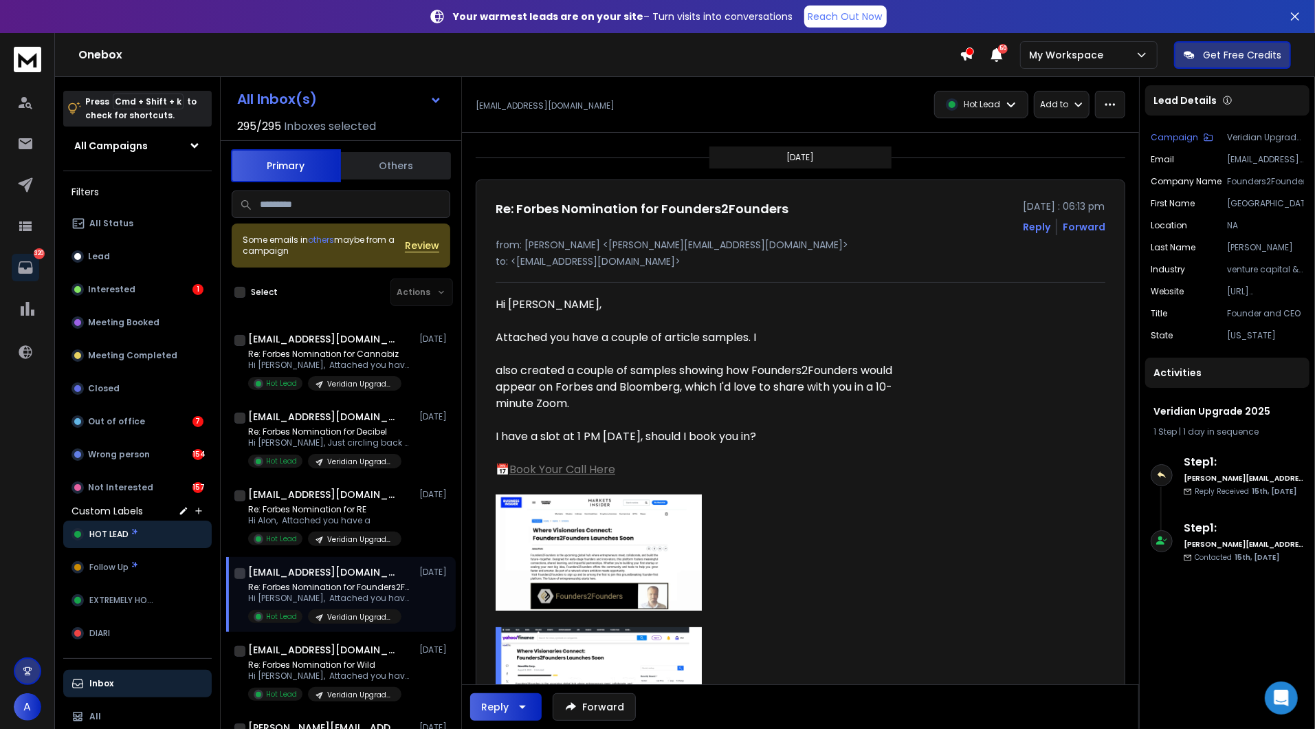
click at [384, 137] on div "All Inbox(s) 295 / 295 Inboxes selected Primary Others Some emails in others ma…" at bounding box center [341, 441] width 241 height 729
click at [384, 170] on button "Others" at bounding box center [396, 166] width 110 height 30
